Goal: Task Accomplishment & Management: Manage account settings

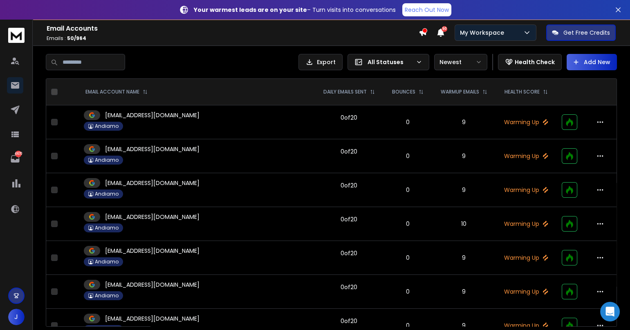
click at [503, 35] on p "My Workspace" at bounding box center [483, 33] width 47 height 8
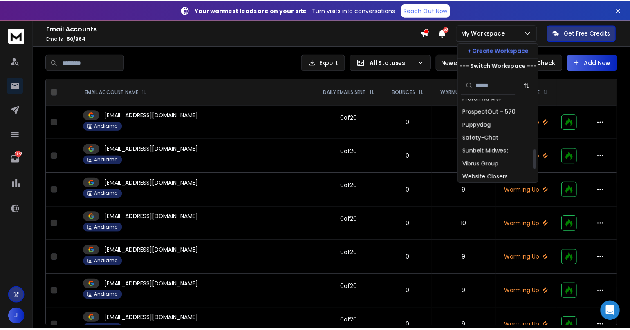
scroll to position [207, 0]
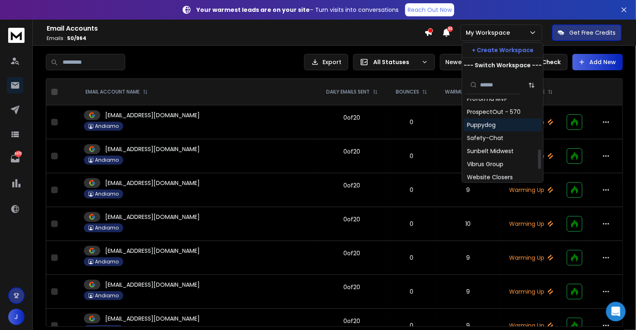
click at [508, 119] on div "Puppydog" at bounding box center [502, 125] width 78 height 13
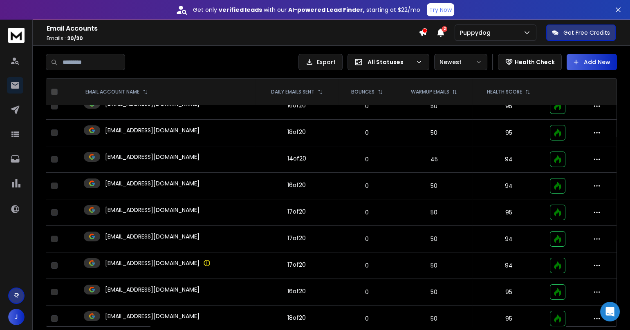
scroll to position [358, 0]
click at [219, 260] on div "[EMAIL_ADDRESS][DOMAIN_NAME]" at bounding box center [167, 263] width 166 height 10
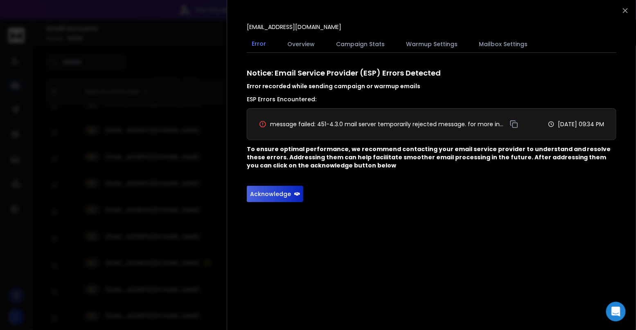
click at [280, 199] on button "Acknowledge" at bounding box center [275, 194] width 56 height 16
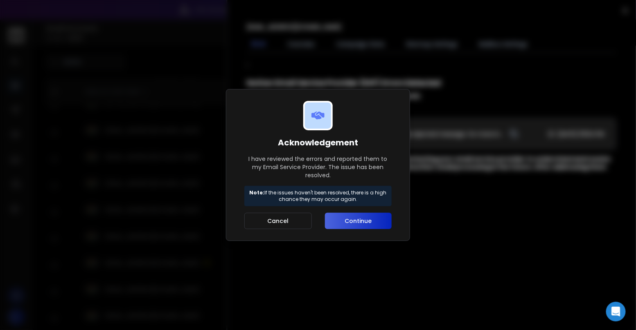
click at [375, 220] on button "Continue" at bounding box center [358, 221] width 67 height 16
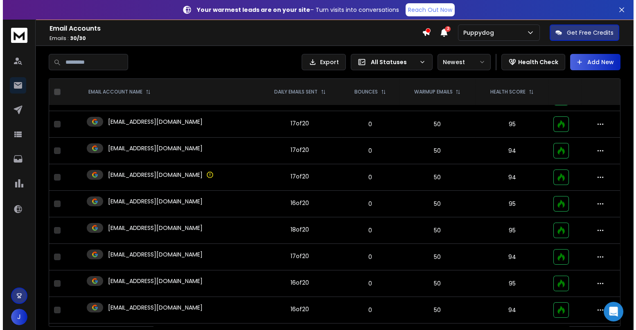
scroll to position [446, 0]
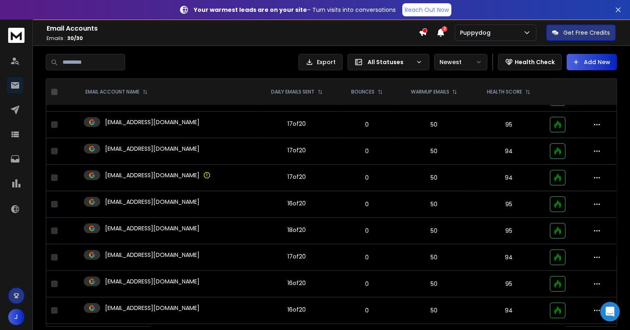
click at [161, 175] on p "[EMAIL_ADDRESS][DOMAIN_NAME]" at bounding box center [152, 175] width 94 height 8
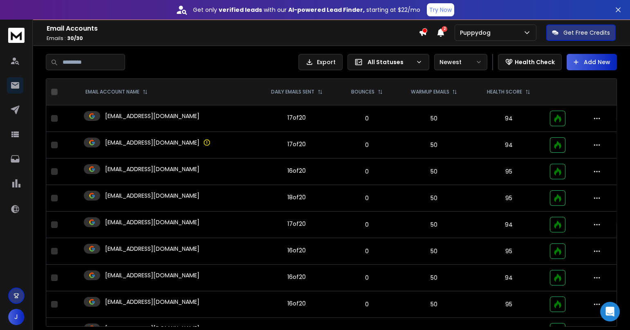
scroll to position [478, 0]
click at [203, 144] on icon at bounding box center [207, 143] width 8 height 8
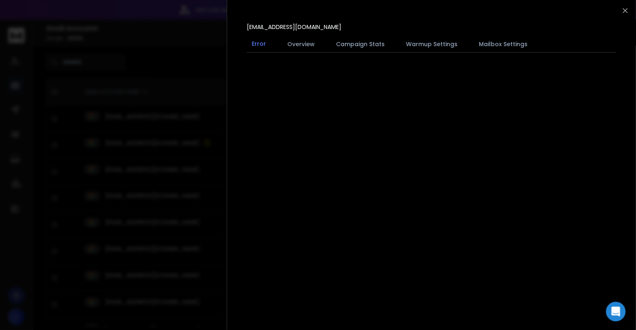
click at [293, 40] on button "Overview" at bounding box center [300, 44] width 37 height 18
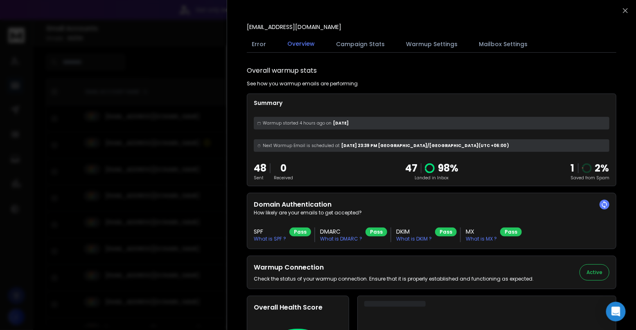
click at [256, 43] on button "Error" at bounding box center [259, 44] width 24 height 18
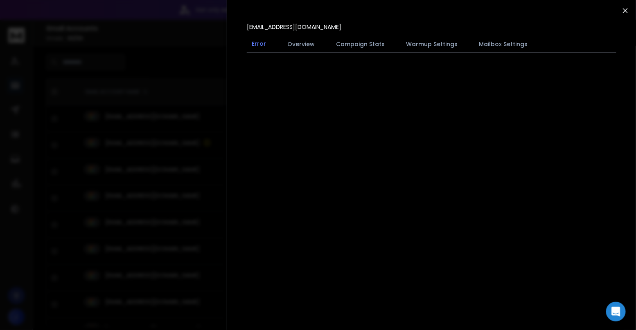
click at [624, 13] on icon "button" at bounding box center [625, 11] width 8 height 8
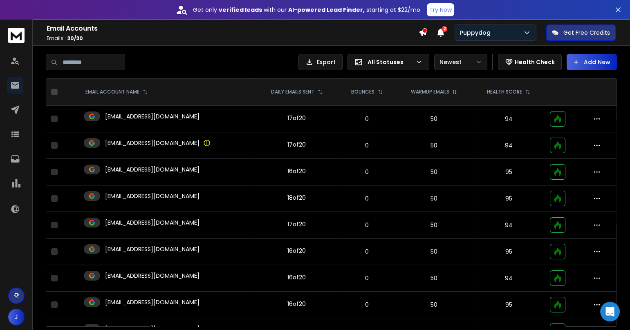
click at [498, 36] on div "Puppydog" at bounding box center [495, 33] width 71 height 8
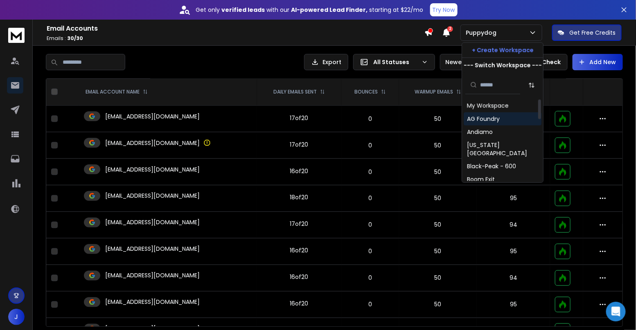
click at [492, 118] on div "AG Foundry" at bounding box center [483, 119] width 33 height 8
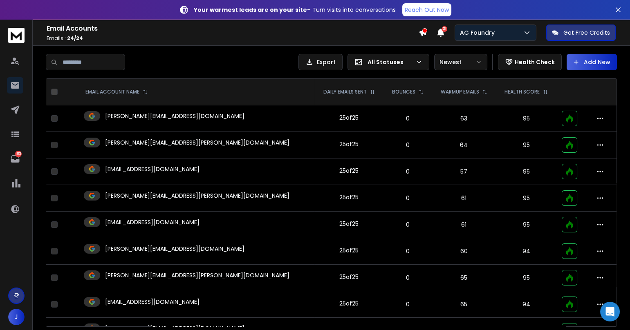
click at [501, 37] on button "AG Foundry" at bounding box center [496, 33] width 82 height 16
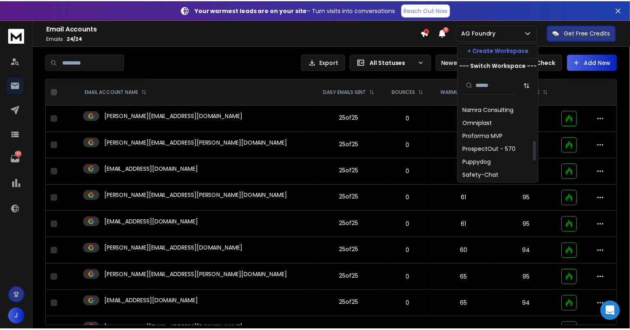
scroll to position [174, 0]
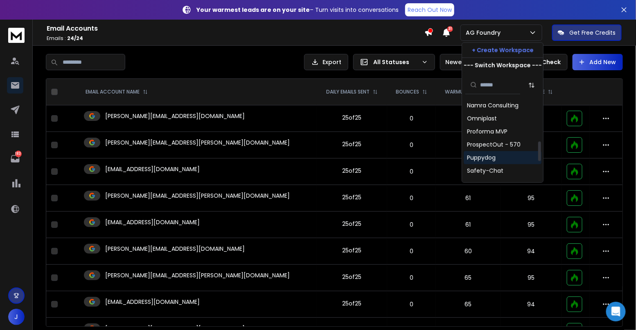
click at [508, 151] on div "Puppydog" at bounding box center [502, 157] width 78 height 13
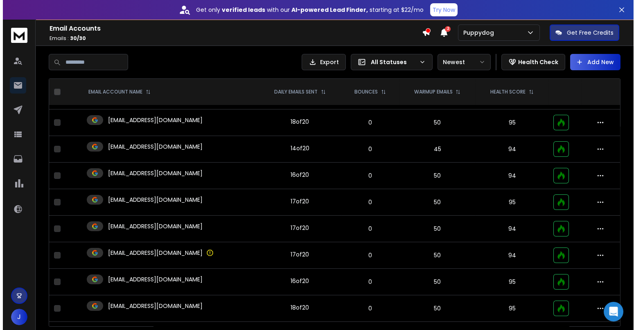
scroll to position [362, 0]
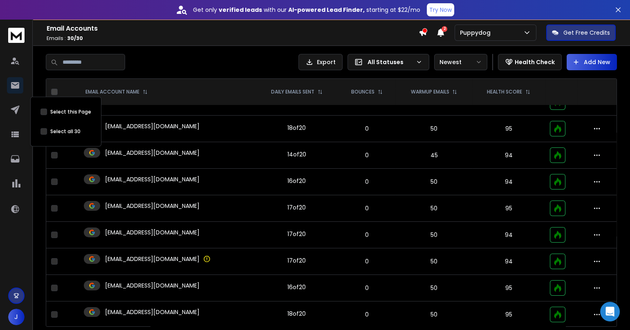
click at [44, 130] on button "Select this Page" at bounding box center [43, 131] width 7 height 7
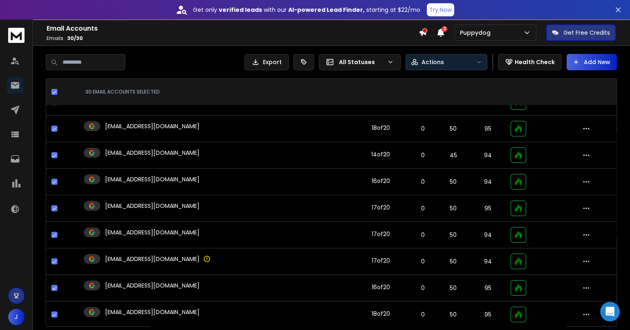
click at [458, 65] on div "Actions" at bounding box center [442, 62] width 62 height 8
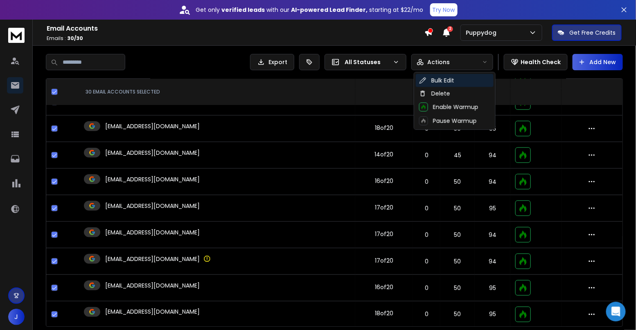
click at [453, 83] on div "Bulk Edit" at bounding box center [436, 80] width 35 height 8
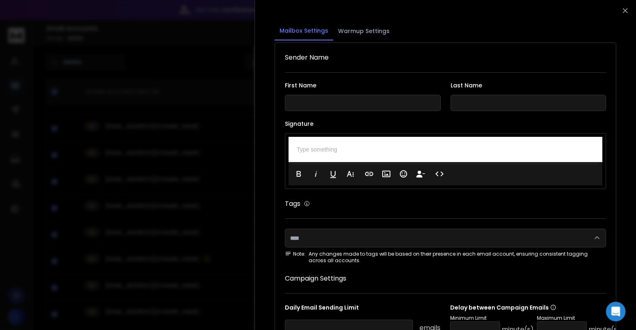
click at [366, 34] on button "Warmup Settings" at bounding box center [363, 31] width 61 height 18
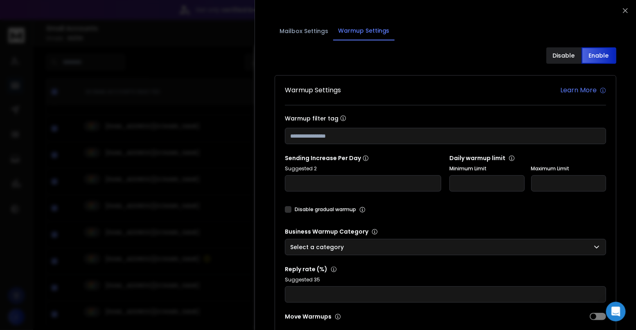
click at [546, 186] on input "number" at bounding box center [568, 183] width 75 height 16
type input "*"
click at [504, 207] on div "Disable gradual warmup" at bounding box center [445, 210] width 321 height 16
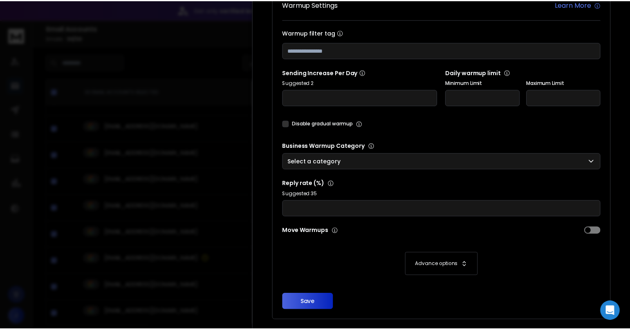
scroll to position [99, 0]
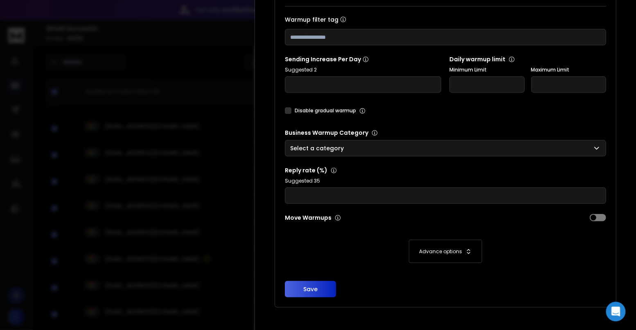
click at [312, 291] on button "Save" at bounding box center [310, 289] width 51 height 16
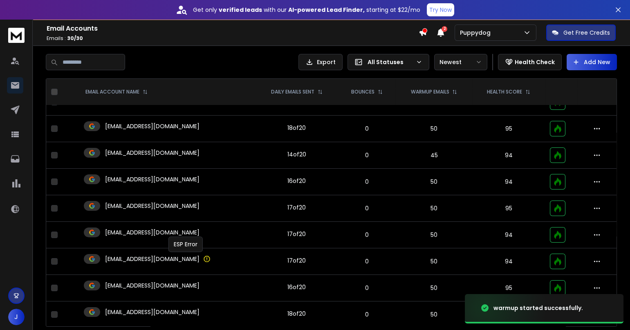
click at [204, 259] on icon at bounding box center [207, 259] width 6 height 6
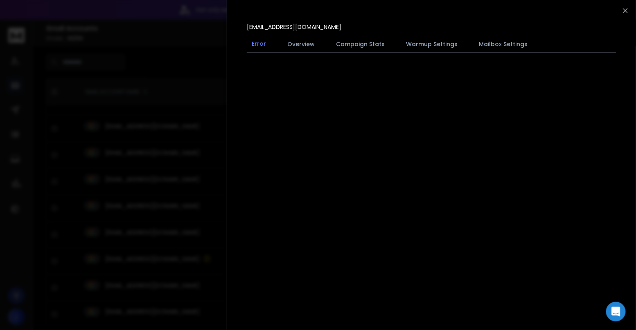
click at [314, 41] on button "Overview" at bounding box center [300, 44] width 37 height 18
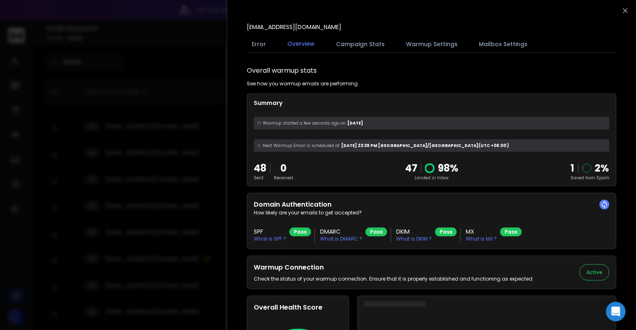
click at [262, 41] on button "Error" at bounding box center [259, 44] width 24 height 18
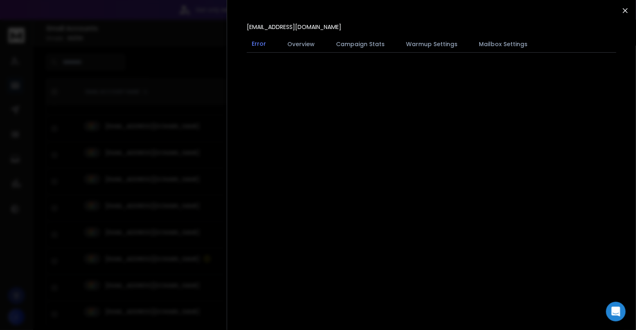
click at [623, 11] on icon "button" at bounding box center [625, 11] width 4 height 4
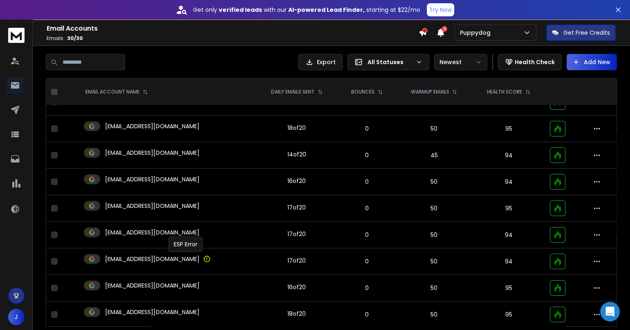
click at [203, 260] on icon at bounding box center [207, 259] width 8 height 8
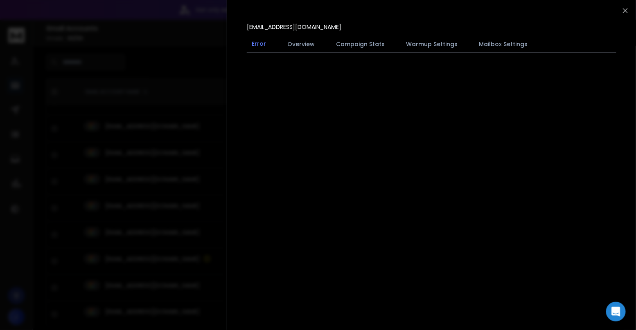
click at [190, 36] on div at bounding box center [318, 165] width 636 height 330
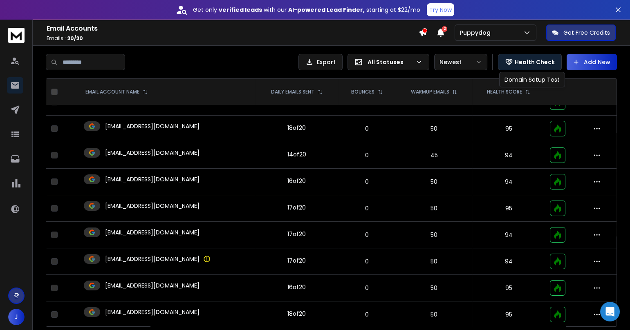
click at [523, 62] on p "Health Check" at bounding box center [535, 62] width 40 height 8
click at [385, 34] on div "Email Accounts Emails : 30 / 30" at bounding box center [233, 33] width 372 height 18
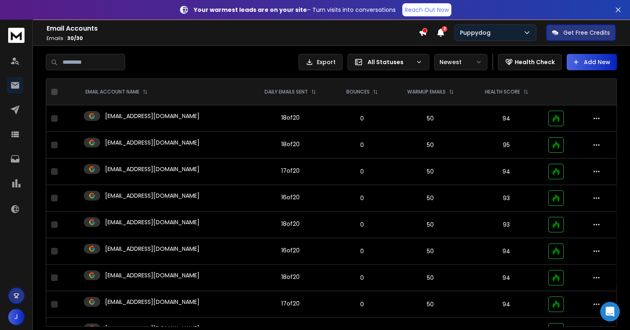
click at [497, 27] on button "Puppydog" at bounding box center [496, 33] width 82 height 16
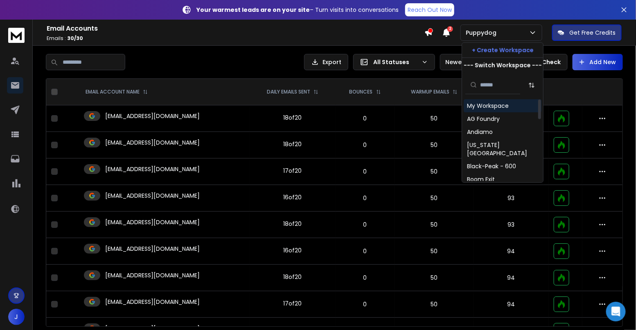
click at [502, 111] on div "My Workspace" at bounding box center [502, 105] width 78 height 13
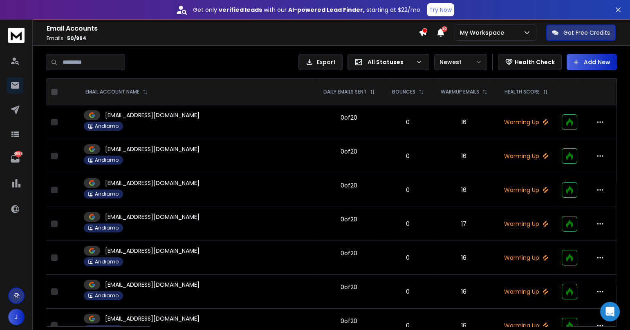
click at [208, 59] on div at bounding box center [170, 62] width 248 height 16
click at [9, 320] on span "J" at bounding box center [16, 317] width 16 height 16
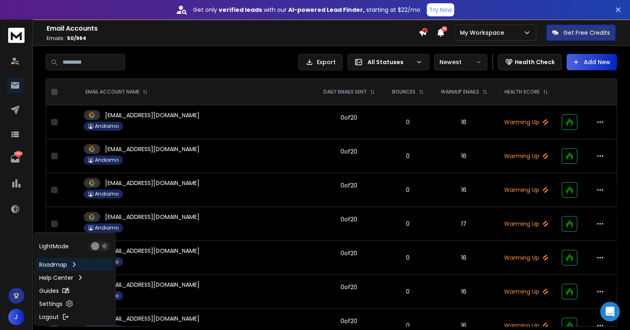
click at [98, 245] on button "button" at bounding box center [99, 246] width 22 height 11
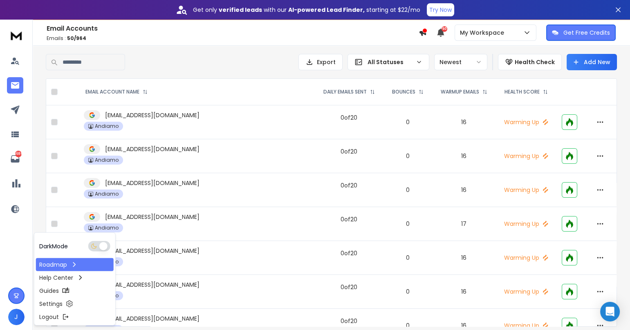
click at [270, 55] on div at bounding box center [170, 62] width 248 height 16
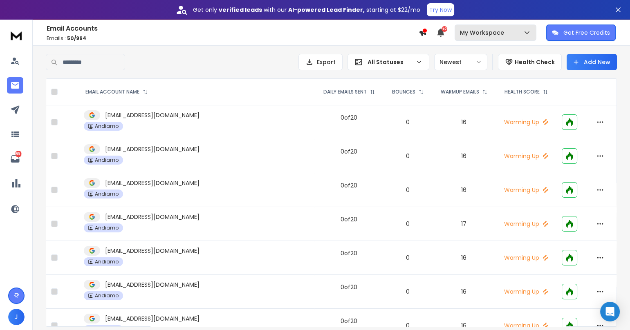
click at [493, 35] on p "My Workspace" at bounding box center [483, 33] width 47 height 8
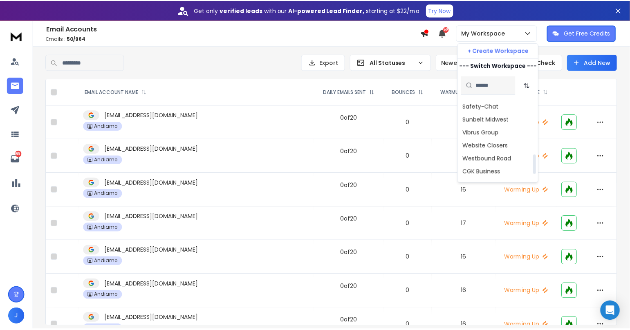
scroll to position [253, 0]
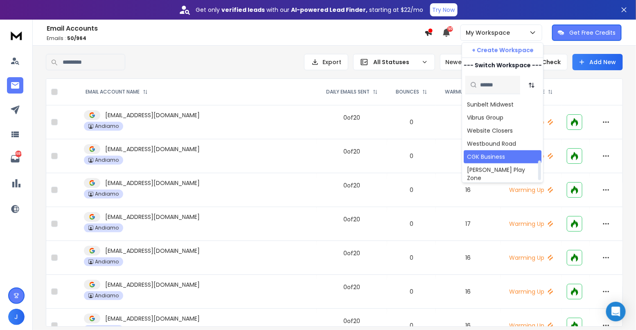
click at [497, 153] on div "CGK Business" at bounding box center [486, 157] width 38 height 8
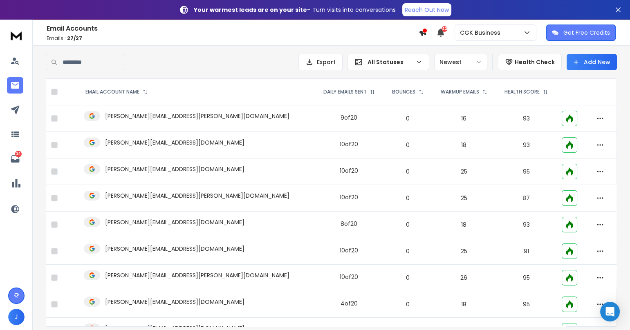
click at [226, 59] on div at bounding box center [170, 62] width 248 height 16
click at [18, 186] on icon at bounding box center [16, 183] width 12 height 12
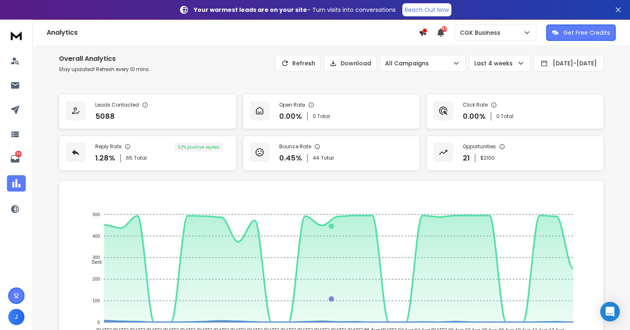
click at [413, 88] on div "Overall Analytics Stay updated! Refresh every 10 mins. Refresh Download All Cam…" at bounding box center [331, 280] width 545 height 452
click at [212, 79] on div "Overall Analytics Stay updated! Refresh every 10 mins. Refresh Download All Cam…" at bounding box center [331, 280] width 545 height 452
click at [12, 158] on icon at bounding box center [15, 159] width 10 height 10
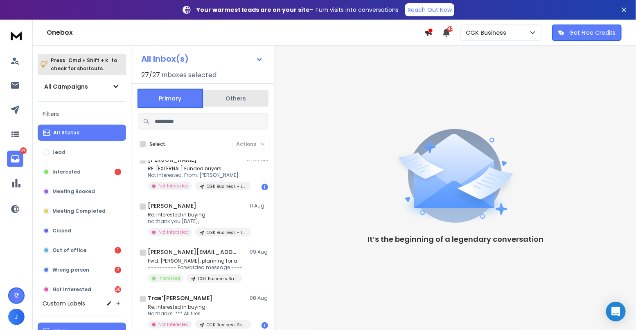
scroll to position [106, 0]
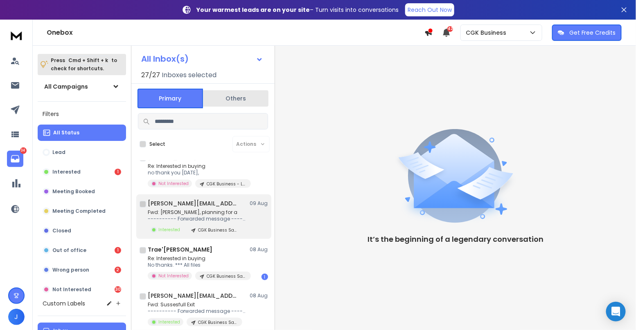
click at [189, 205] on h1 "derik@cgkbusinesssales.com" at bounding box center [193, 204] width 90 height 8
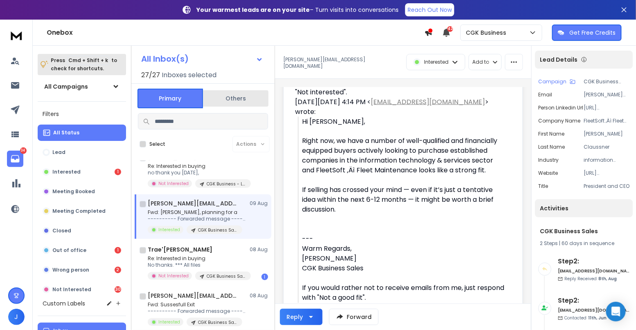
scroll to position [543, 0]
drag, startPoint x: 400, startPoint y: 287, endPoint x: 301, endPoint y: 101, distance: 210.6
click at [301, 116] on blockquote "Hi Kurt, Right now, we have a number of well-qualified and financially equipped…" at bounding box center [401, 209] width 207 height 186
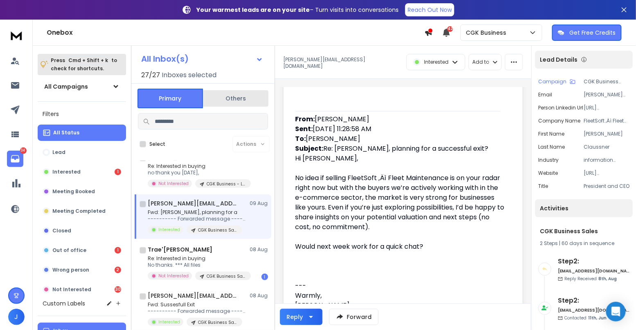
scroll to position [289, 0]
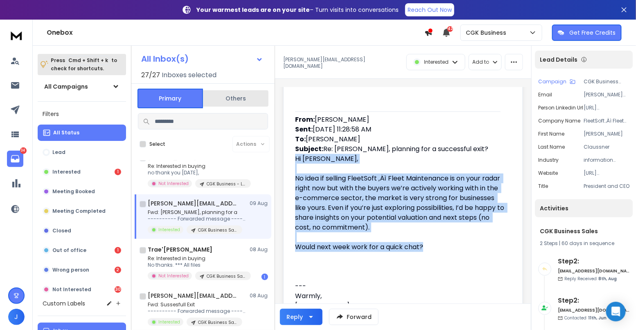
drag, startPoint x: 427, startPoint y: 231, endPoint x: 296, endPoint y: 141, distance: 159.5
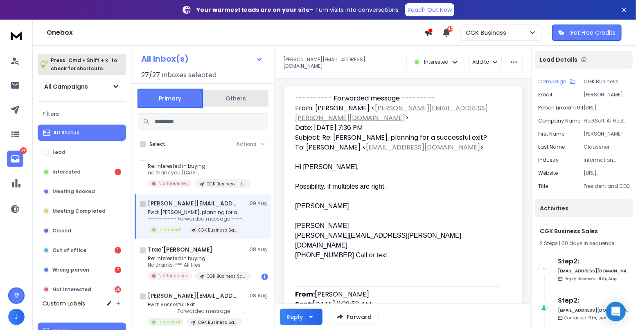
scroll to position [112, 0]
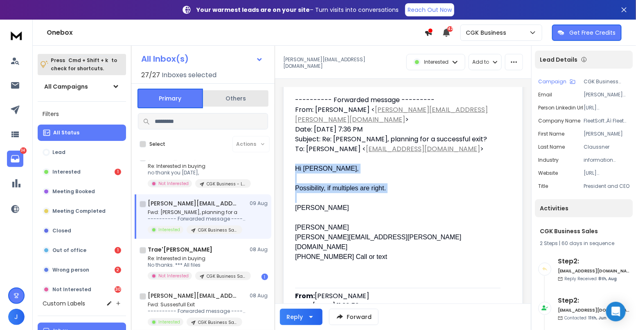
drag, startPoint x: 399, startPoint y: 186, endPoint x: 294, endPoint y: 158, distance: 108.6
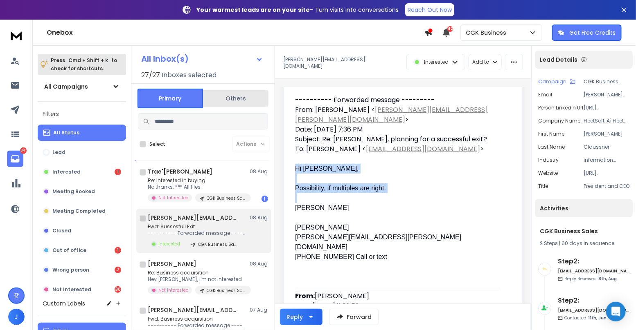
scroll to position [184, 0]
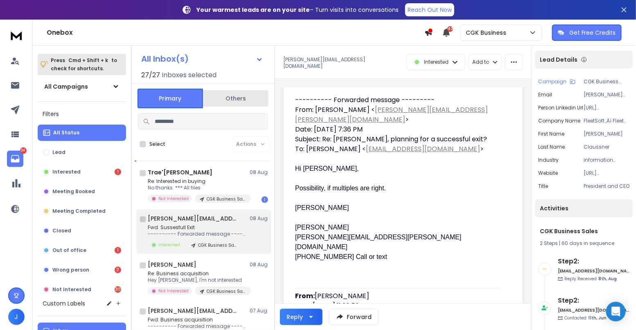
click at [192, 230] on p "Fwd: Sussesfull Exit" at bounding box center [197, 228] width 98 height 7
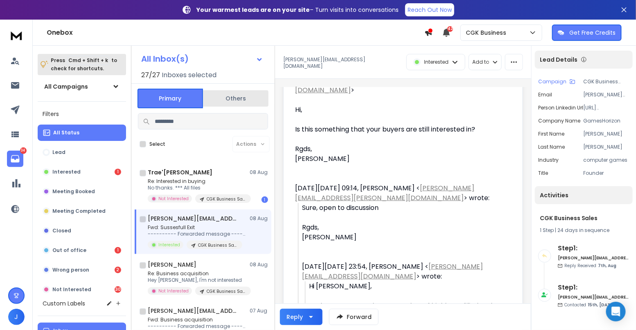
scroll to position [176, 0]
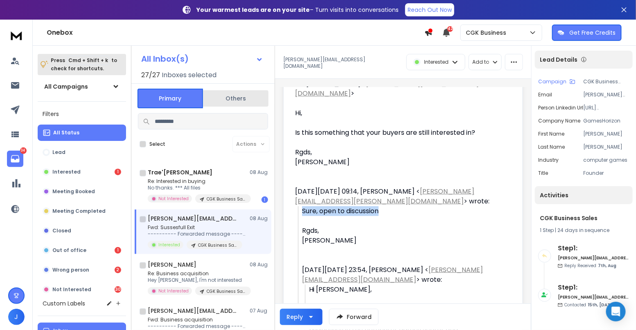
drag, startPoint x: 389, startPoint y: 195, endPoint x: 290, endPoint y: 193, distance: 99.8
click at [290, 193] on div "Fwd: Sussesfull Exit 8 August 2025 : 01:22 am Reply Forward from: Derik <derik@…" at bounding box center [403, 230] width 240 height 598
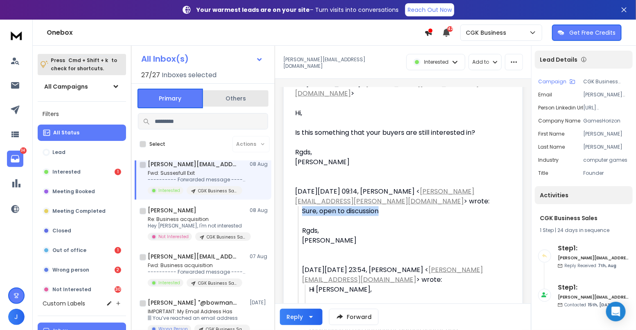
scroll to position [268, 0]
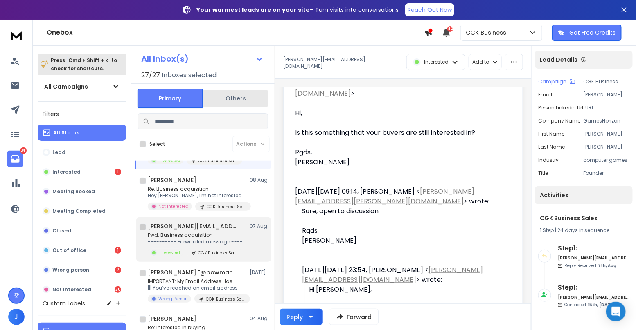
click at [177, 239] on p "---------- Forwarded message --------- From: Sebastián" at bounding box center [197, 242] width 98 height 7
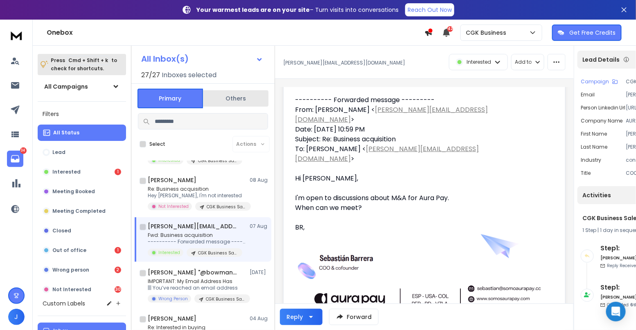
scroll to position [129, 0]
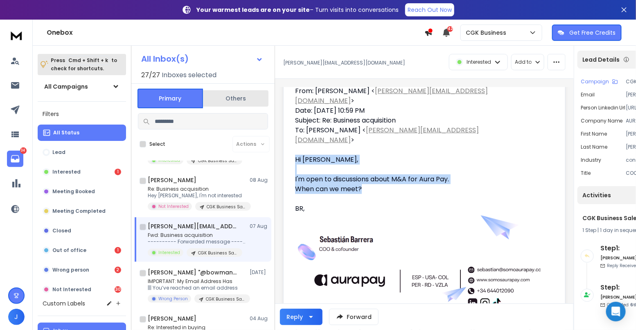
drag, startPoint x: 373, startPoint y: 172, endPoint x: 291, endPoint y: 142, distance: 87.4
click at [291, 142] on div "Fwd: Business acquisition 7 August 2025 : 01:26 am Reply Forward from: Derik <d…" at bounding box center [424, 267] width 282 height 579
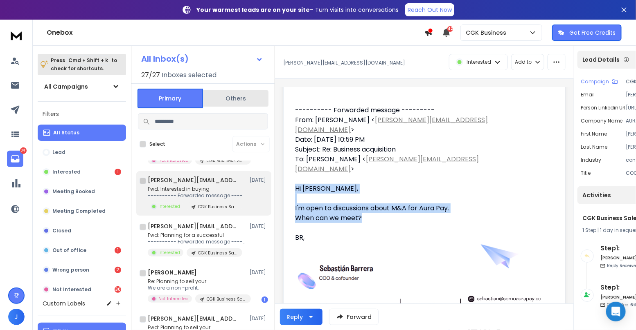
scroll to position [457, 0]
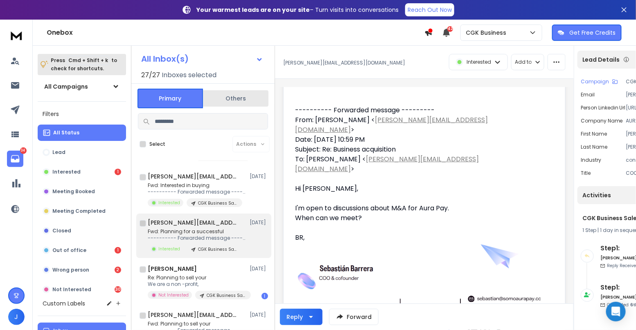
click at [175, 239] on p "---------- Forwarded message --------- From: Marvin" at bounding box center [197, 238] width 98 height 7
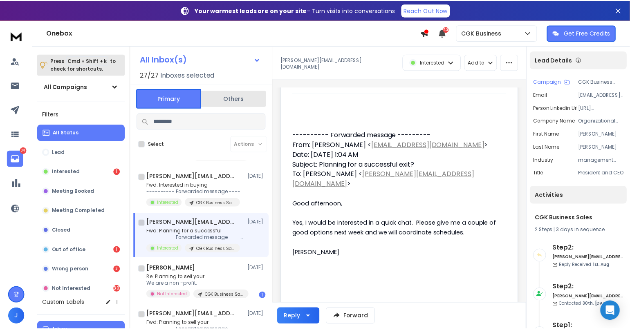
scroll to position [115, 0]
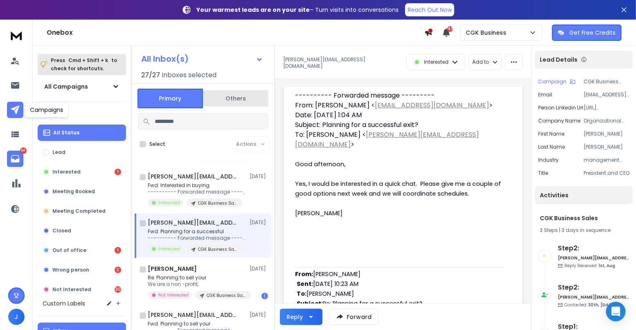
click at [15, 112] on icon at bounding box center [15, 110] width 9 height 9
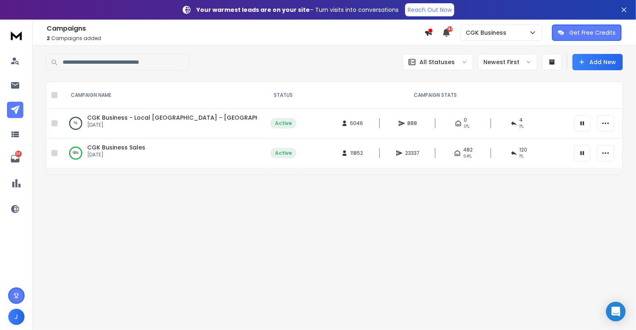
click at [233, 68] on div at bounding box center [190, 62] width 288 height 16
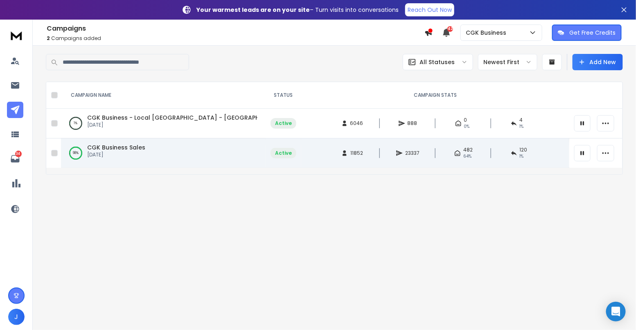
click at [133, 148] on span "CGK Business Sales" at bounding box center [116, 148] width 58 height 8
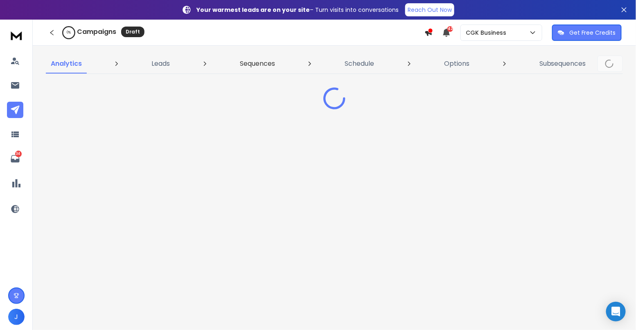
click at [261, 67] on p "Sequences" at bounding box center [257, 64] width 35 height 10
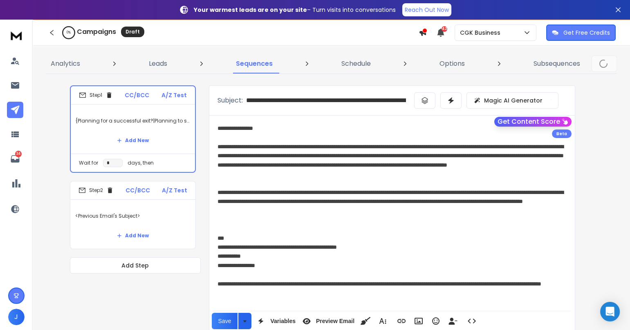
scroll to position [14, 0]
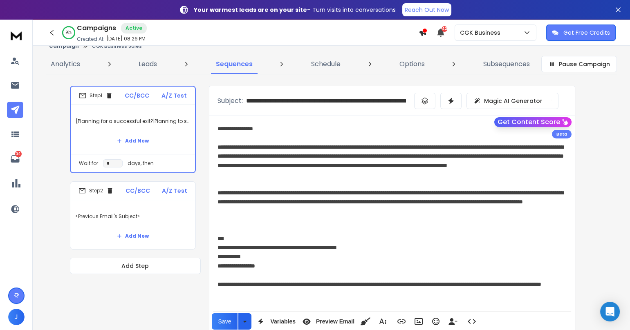
click at [130, 208] on p "<Previous Email's Subject>" at bounding box center [132, 216] width 115 height 23
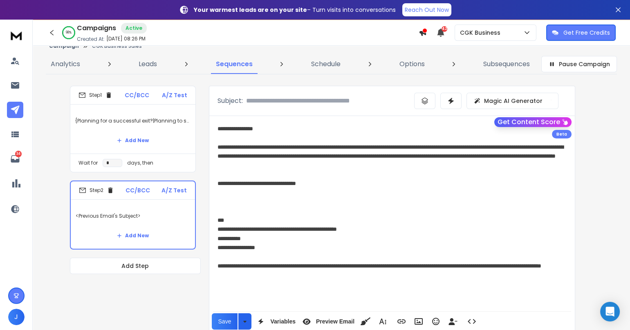
click at [171, 127] on p "{Planning for a successful exit?|Planning to sell your business?|Sussesfull Exi…" at bounding box center [132, 121] width 115 height 23
type input "**********"
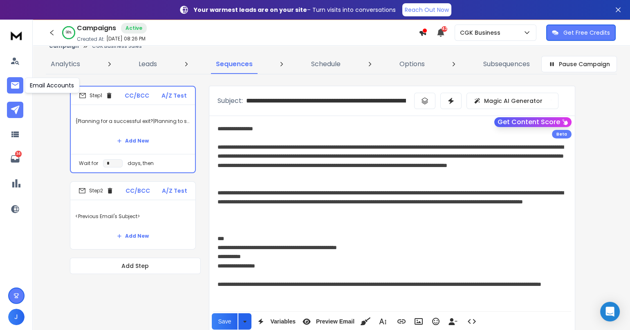
click at [16, 84] on icon at bounding box center [15, 86] width 10 height 10
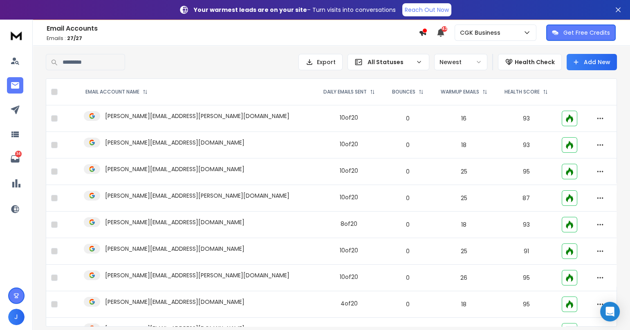
click at [182, 65] on div at bounding box center [170, 62] width 248 height 16
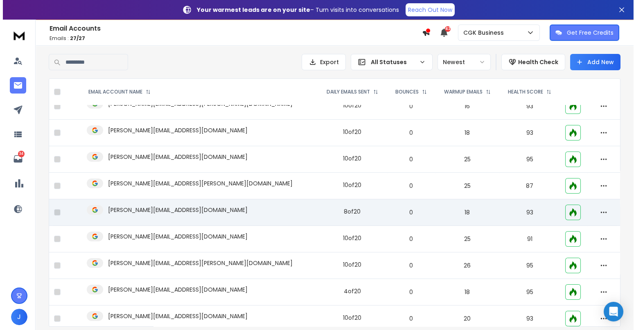
scroll to position [114, 0]
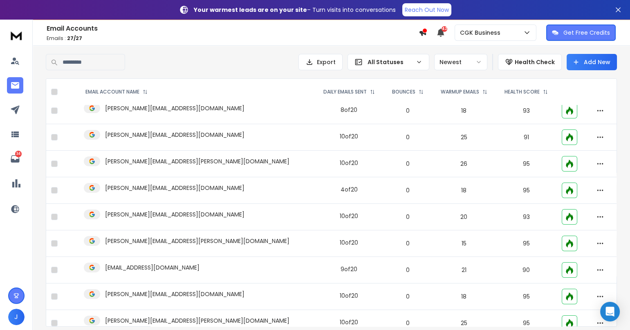
click at [216, 59] on div at bounding box center [170, 62] width 248 height 16
click at [505, 39] on button "CGK Business" at bounding box center [496, 33] width 82 height 16
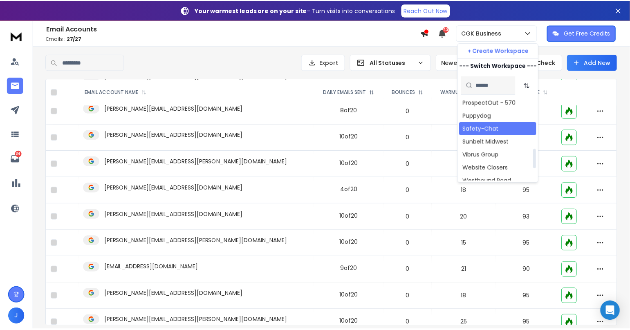
scroll to position [225, 0]
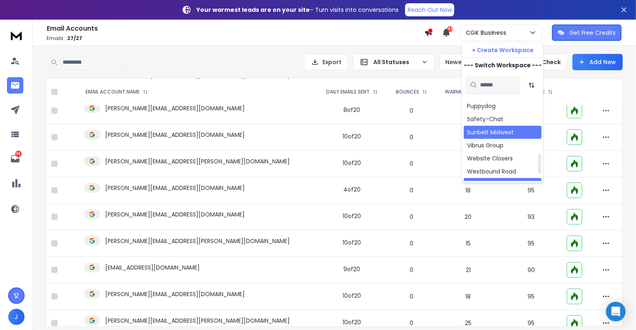
click at [508, 128] on div "Sunbelt Midwest" at bounding box center [490, 132] width 47 height 8
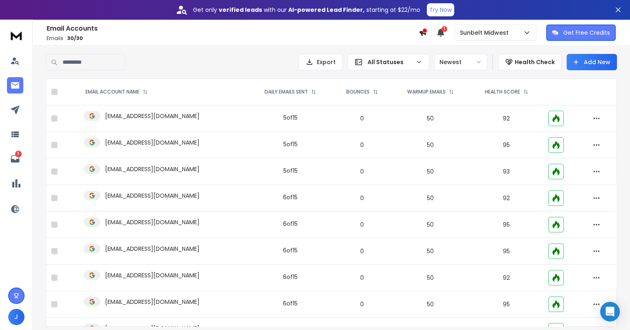
click at [214, 60] on div at bounding box center [170, 62] width 248 height 16
click at [172, 72] on div "Export All Statuses Newest Health Check Add New EMAIL ACCOUNT NAME DAILY EMAILS…" at bounding box center [331, 190] width 571 height 273
click at [15, 186] on icon at bounding box center [16, 183] width 12 height 12
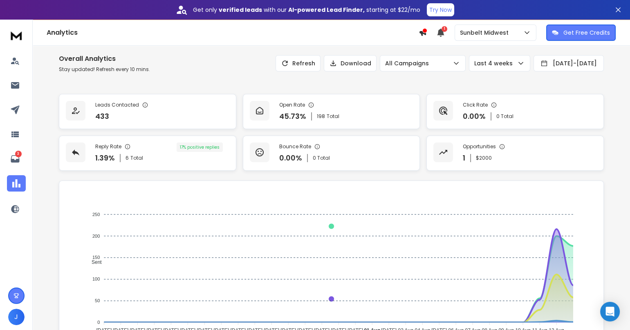
click at [357, 179] on div "Leads Contacted 433 Open Rate 45.73 % 198 Total Click Rate 0.00 % 0 Total Reply…" at bounding box center [331, 228] width 545 height 269
click at [18, 156] on p "3" at bounding box center [18, 154] width 7 height 7
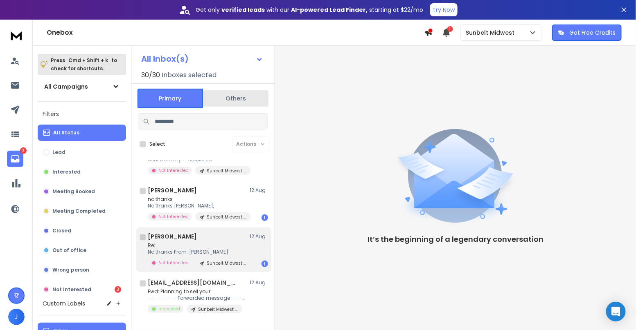
scroll to position [73, 0]
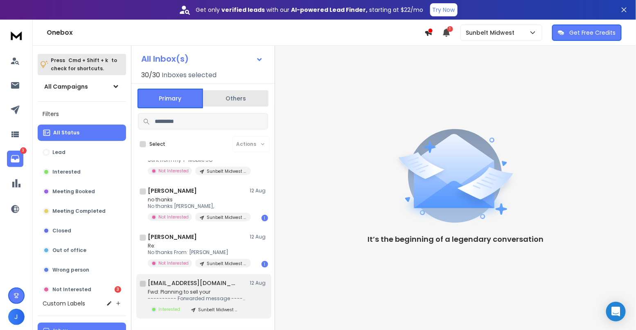
click at [175, 288] on div "mbeaver@sunbeltmidwest.com 12 Aug Fwd: Planning to sell your ---------- Forward…" at bounding box center [208, 296] width 120 height 35
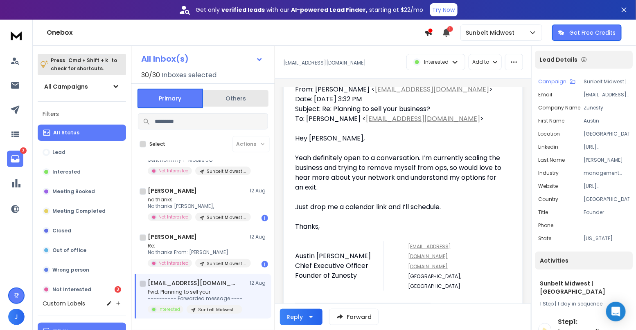
scroll to position [308, 0]
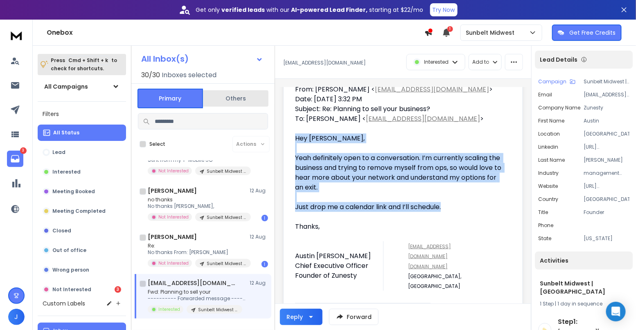
drag, startPoint x: 464, startPoint y: 211, endPoint x: 291, endPoint y: 136, distance: 188.3
click at [291, 136] on div "Fwd: Planning to sell your business? 12 August 2025 : 09:31 am Reply Forward fr…" at bounding box center [403, 199] width 240 height 800
click at [503, 37] on button "Sunbelt Midwest" at bounding box center [501, 33] width 82 height 16
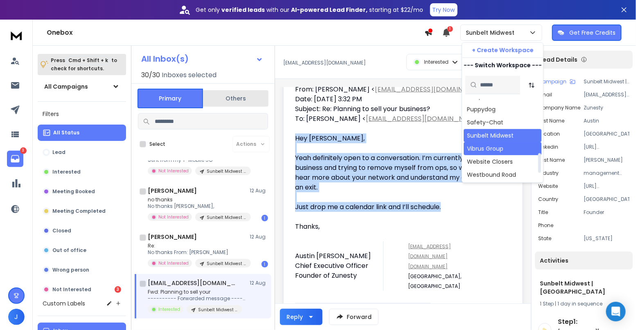
scroll to position [222, 0]
click at [510, 157] on div "Website Closers" at bounding box center [490, 161] width 46 height 8
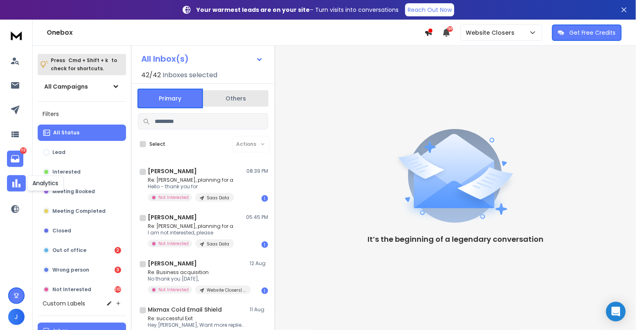
click at [16, 185] on icon at bounding box center [16, 184] width 8 height 8
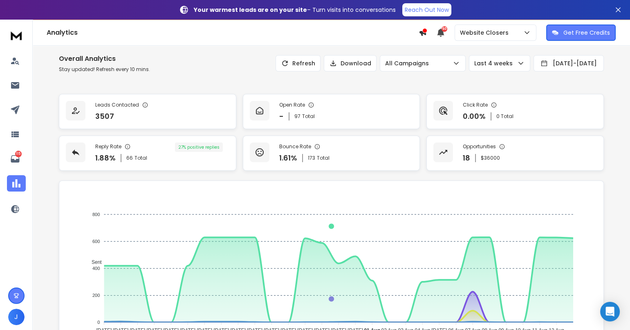
click at [191, 85] on div "Overall Analytics Stay updated! Refresh every 10 mins. Refresh Download All Cam…" at bounding box center [331, 313] width 545 height 518
click at [211, 85] on div "Overall Analytics Stay updated! Refresh every 10 mins. Refresh Download All Cam…" at bounding box center [331, 313] width 545 height 518
click at [209, 61] on div "Overall Analytics Stay updated! Refresh every 10 mins. Refresh Download All Cam…" at bounding box center [331, 63] width 545 height 19
